Goal: Find specific page/section: Find specific page/section

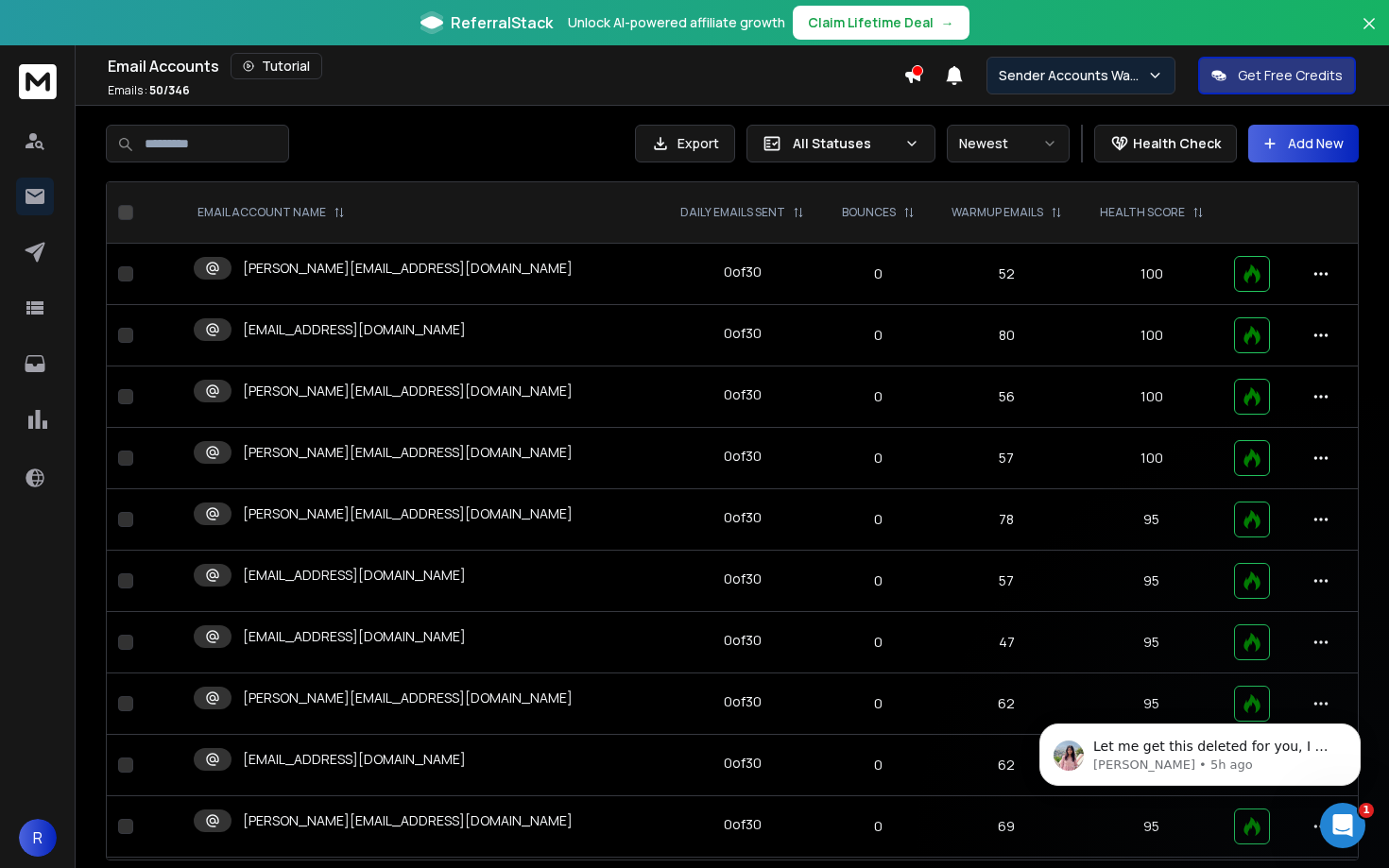
click at [1040, 68] on p "Sender Accounts Warmup" at bounding box center [1072, 76] width 148 height 19
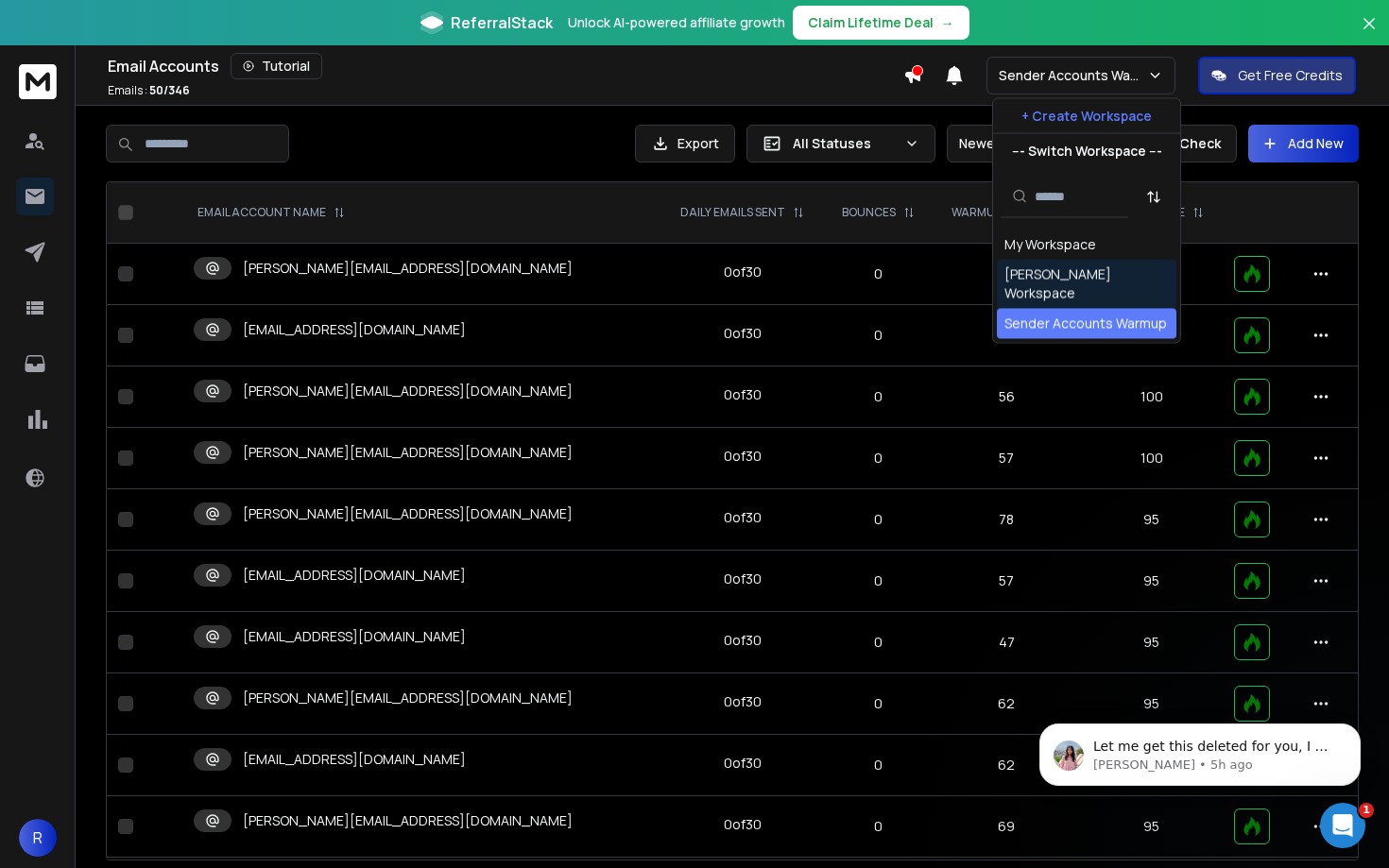
click at [1048, 263] on div "[PERSON_NAME] Workspace" at bounding box center [1086, 283] width 180 height 49
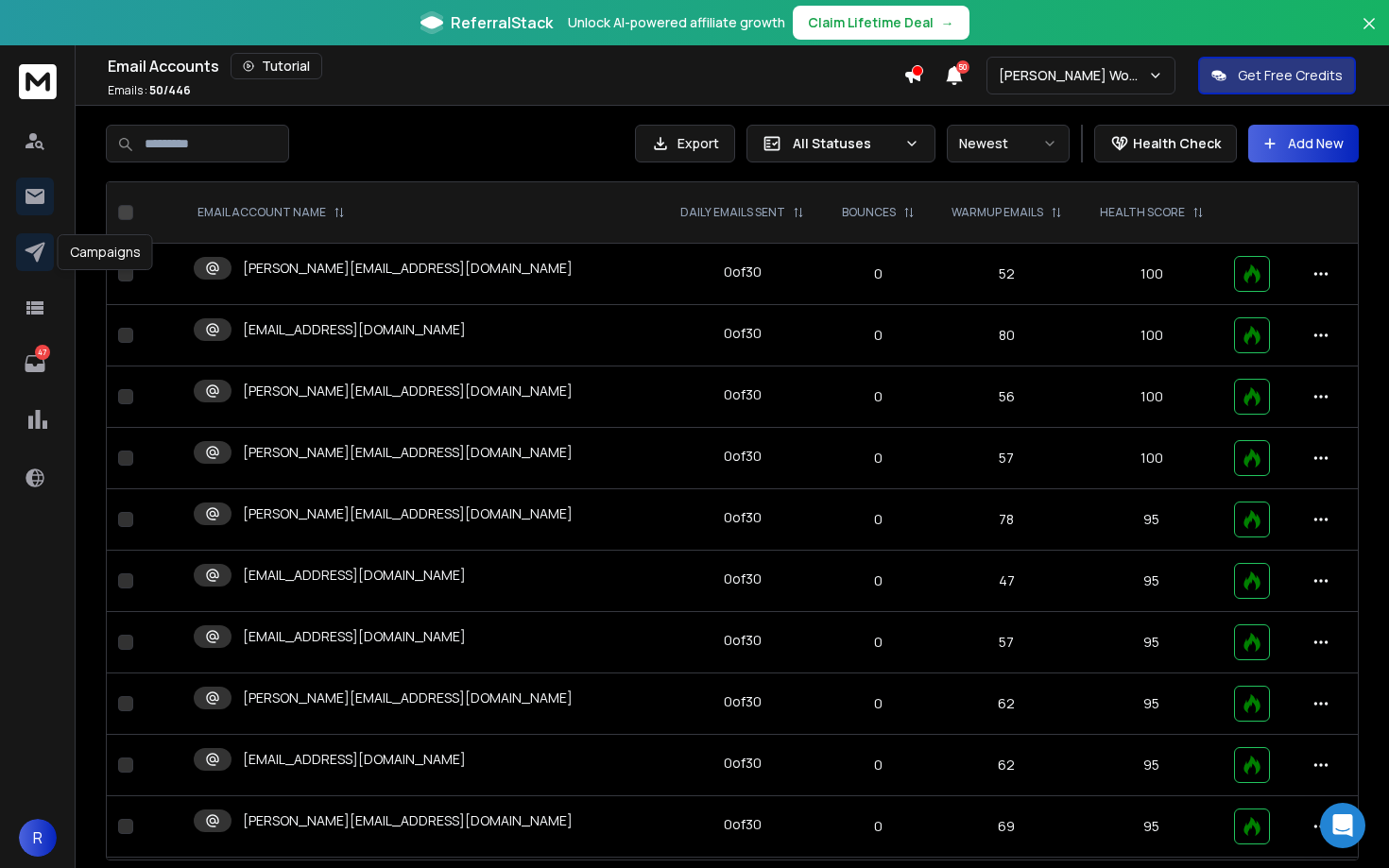
click at [37, 260] on icon at bounding box center [35, 253] width 20 height 20
